Goal: Information Seeking & Learning: Learn about a topic

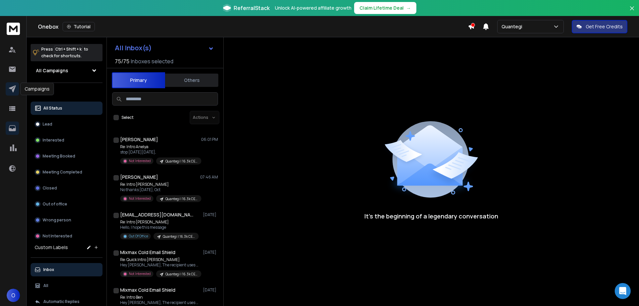
click at [12, 83] on link at bounding box center [12, 88] width 13 height 13
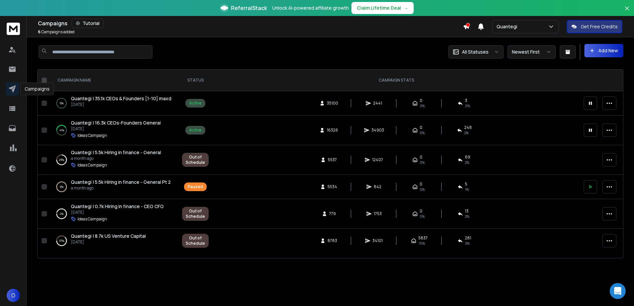
click at [125, 98] on span "Quantegi | 35.1k CEOs & Founders [1-10] maxd" at bounding box center [121, 98] width 101 height 6
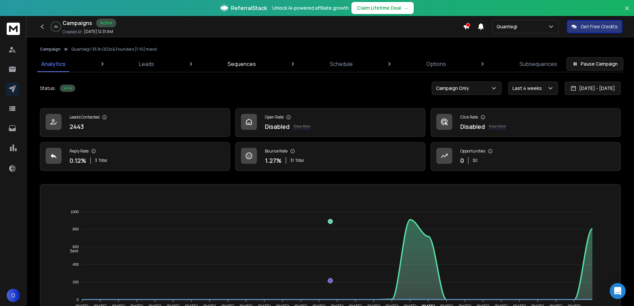
click at [239, 60] on p "Sequences" at bounding box center [242, 64] width 28 height 8
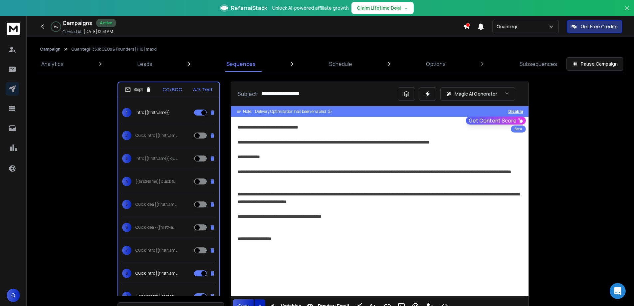
click at [146, 135] on p "Quick Intro {{firstName}}" at bounding box center [156, 135] width 43 height 5
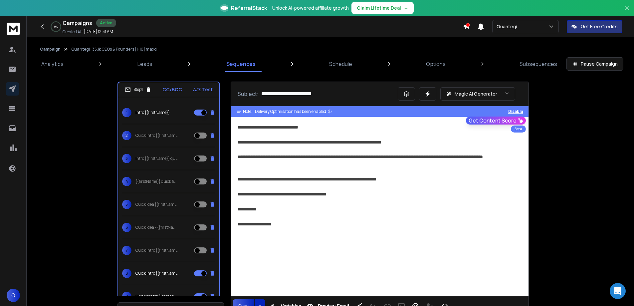
click at [153, 156] on p "Intro {{firstName}} quick idea" at bounding box center [156, 158] width 43 height 5
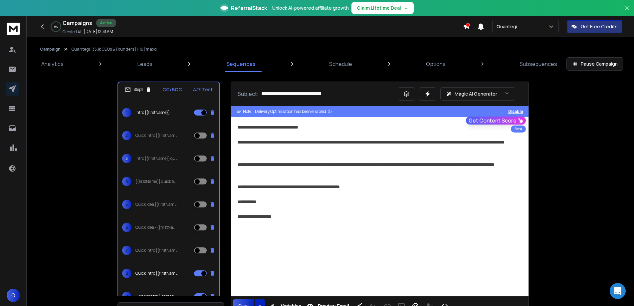
click at [153, 179] on p "{{firstName}} quick finance win" at bounding box center [156, 181] width 43 height 5
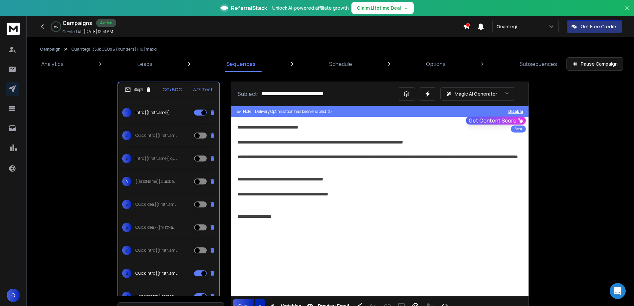
click at [162, 200] on div "5 Quick idea {{firstName}}" at bounding box center [150, 204] width 56 height 9
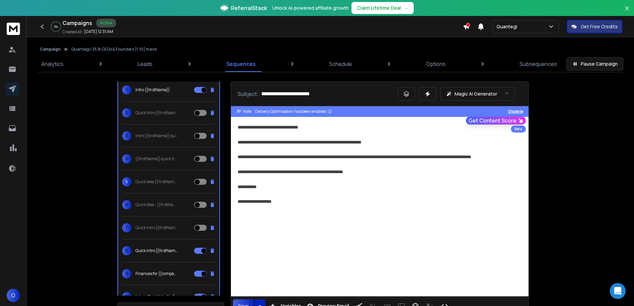
scroll to position [33, 0]
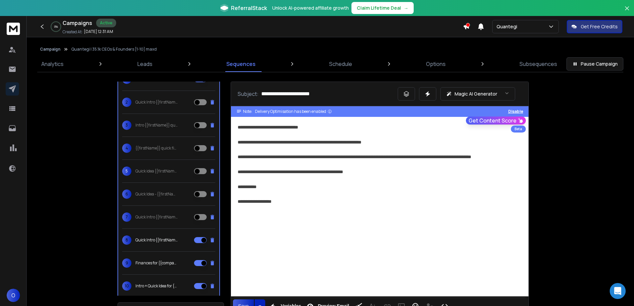
click at [159, 192] on p "Quick Idea - {{firstName}}" at bounding box center [156, 193] width 43 height 5
click at [159, 213] on div "7 Quick Intro {{firstName}}" at bounding box center [150, 216] width 56 height 9
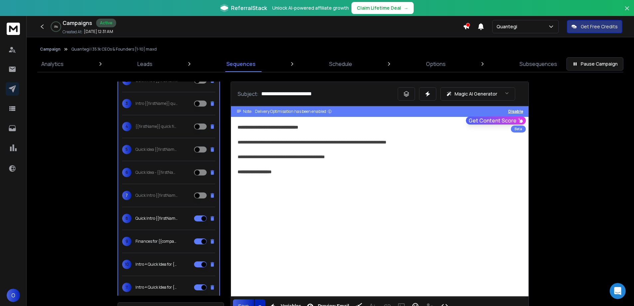
scroll to position [67, 0]
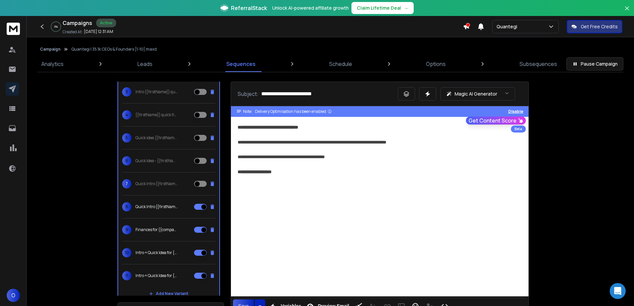
click at [159, 207] on p "Quick Intro {{firstName}}" at bounding box center [156, 206] width 43 height 5
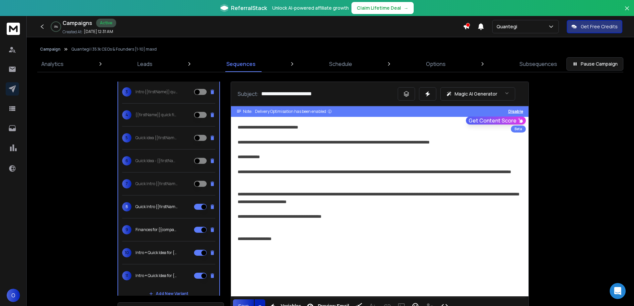
scroll to position [0, 0]
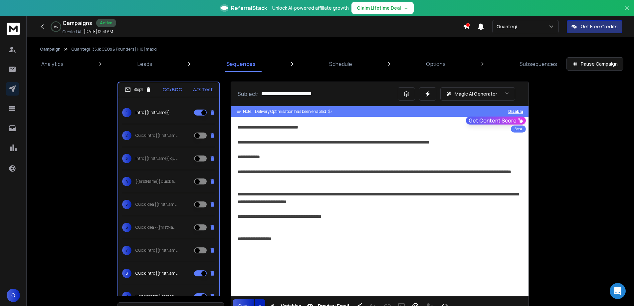
click at [149, 139] on div "2 Quick Intro {{firstName}}" at bounding box center [150, 135] width 56 height 9
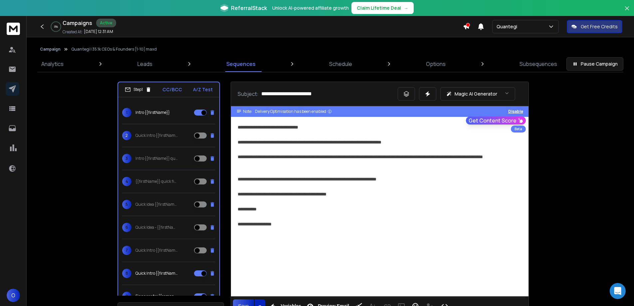
click at [149, 150] on div "3 Intro {{firstName}} quick idea" at bounding box center [168, 158] width 93 height 23
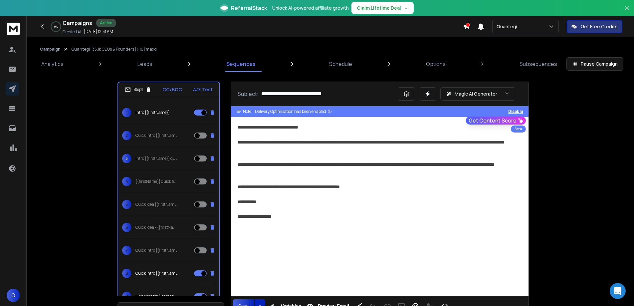
click at [149, 111] on p "Intro {{firstName}}" at bounding box center [152, 112] width 34 height 5
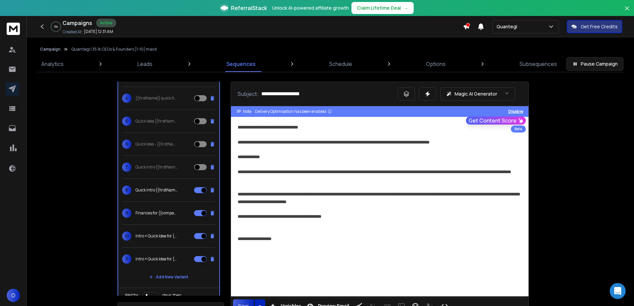
scroll to position [100, 0]
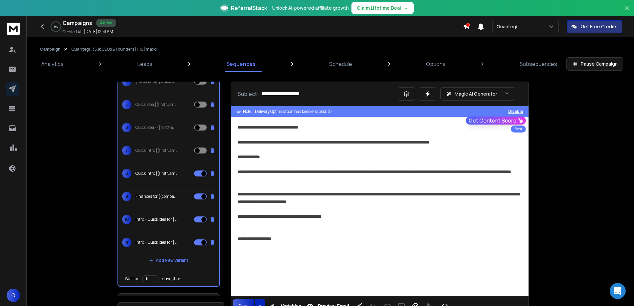
click at [153, 173] on p "Quick Intro {{firstName}}" at bounding box center [156, 173] width 43 height 5
click at [153, 192] on div "9 Finances for {{companyName}}" at bounding box center [150, 196] width 56 height 9
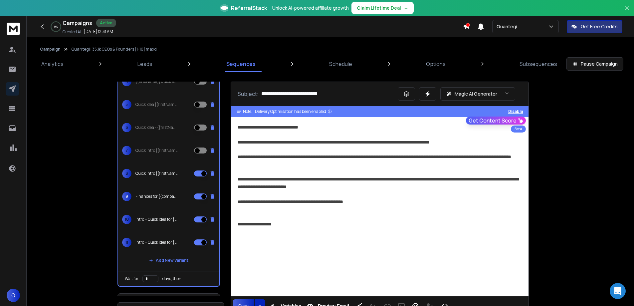
click at [152, 179] on div "8 Quick Intro {{firstName}}" at bounding box center [168, 173] width 93 height 23
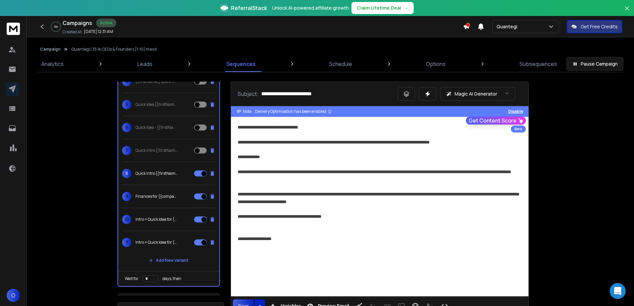
click at [153, 191] on div "9 Finances for {{companyName}}" at bounding box center [168, 196] width 93 height 23
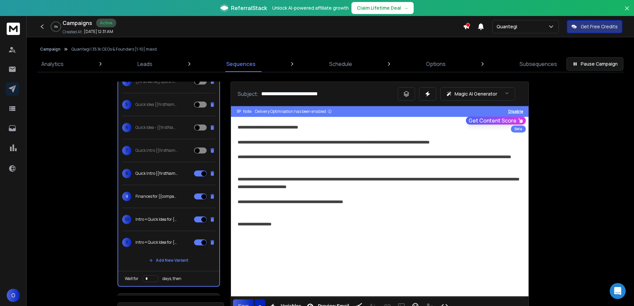
click at [157, 214] on div "10 Intro + Quick Idea for {{companyName}}" at bounding box center [168, 219] width 93 height 23
type input "**********"
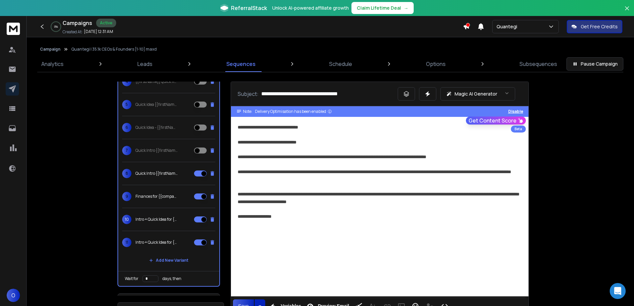
click at [158, 232] on div "11 Intro + Quick Idea for {{companyName}}" at bounding box center [168, 242] width 93 height 23
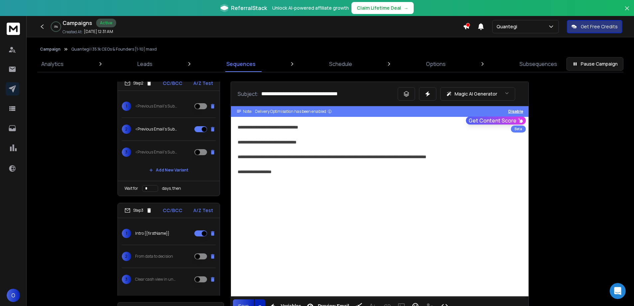
scroll to position [366, 0]
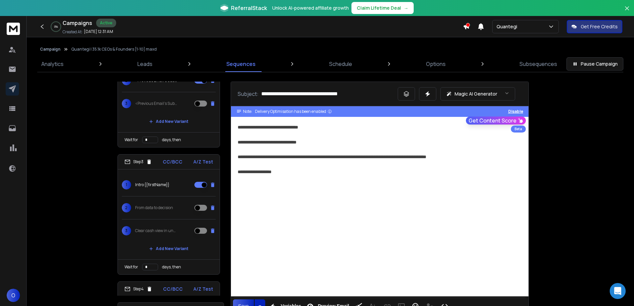
click at [19, 25] on icon at bounding box center [13, 29] width 13 height 12
